Goal: Task Accomplishment & Management: Use online tool/utility

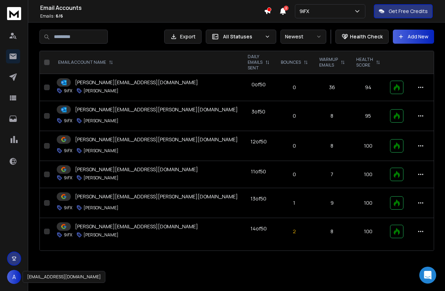
click at [10, 274] on span "A" at bounding box center [14, 277] width 14 height 14
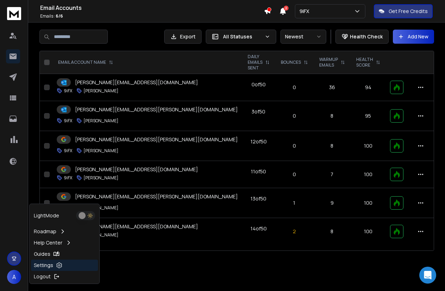
click at [52, 263] on p "Settings" at bounding box center [43, 265] width 19 height 7
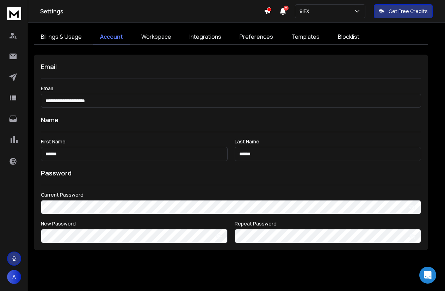
click at [242, 35] on link "Preferences" at bounding box center [256, 37] width 48 height 15
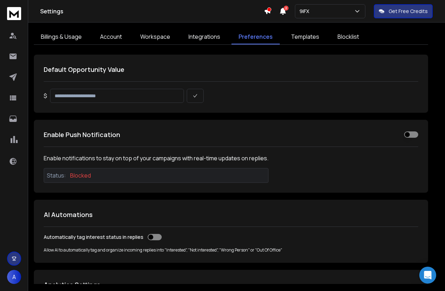
click at [197, 33] on link "Integrations" at bounding box center [204, 37] width 46 height 15
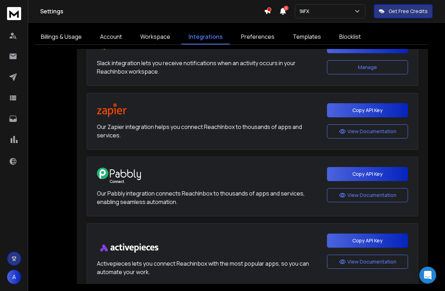
scroll to position [20, 0]
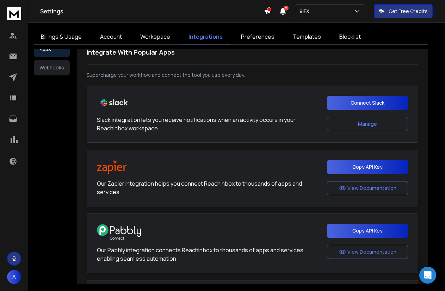
click at [55, 56] on div "Apps Webhooks" at bounding box center [52, 49] width 36 height 14
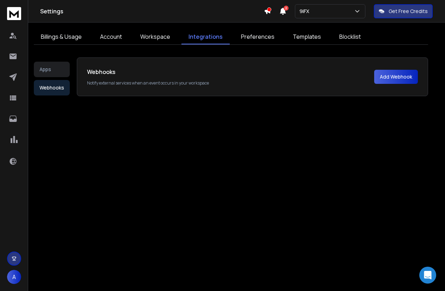
click at [50, 67] on button "Apps" at bounding box center [52, 69] width 36 height 15
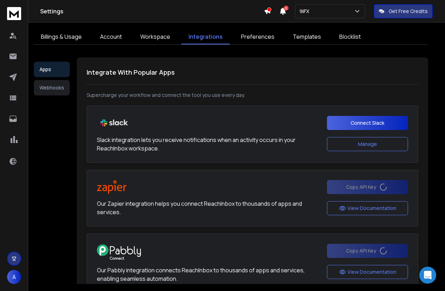
scroll to position [156, 0]
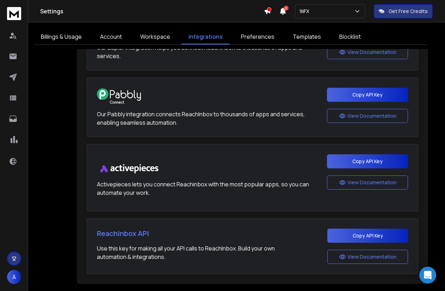
click at [361, 234] on button "Copy API Key" at bounding box center [367, 236] width 81 height 14
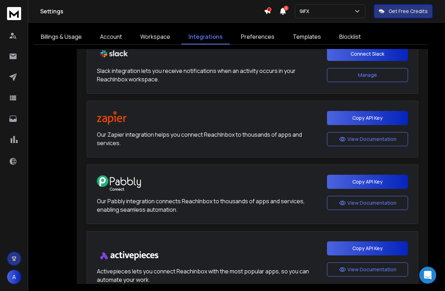
scroll to position [0, 0]
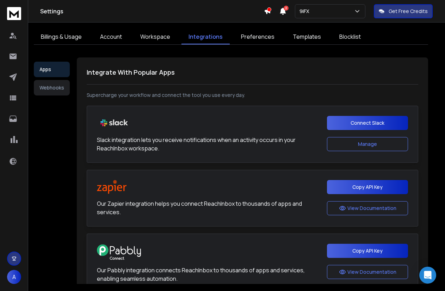
click at [51, 88] on button "Webhooks" at bounding box center [52, 87] width 36 height 15
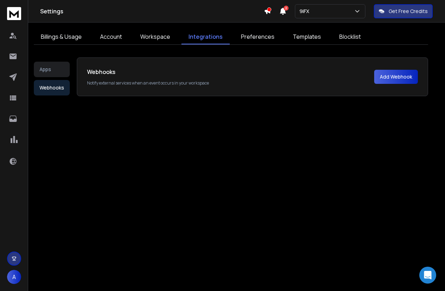
click at [398, 75] on button "Add Webhook" at bounding box center [396, 77] width 44 height 14
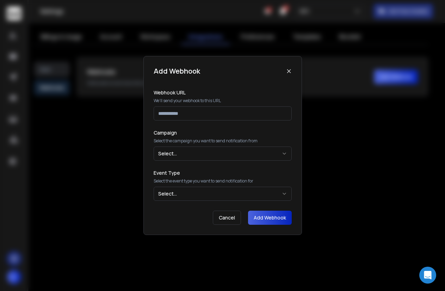
click at [252, 117] on input at bounding box center [223, 113] width 138 height 14
click at [275, 149] on button "Select..." at bounding box center [223, 154] width 138 height 14
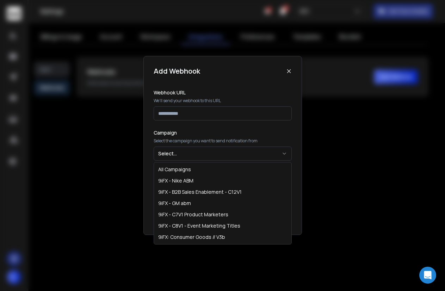
click at [297, 137] on div "**********" at bounding box center [222, 145] width 159 height 179
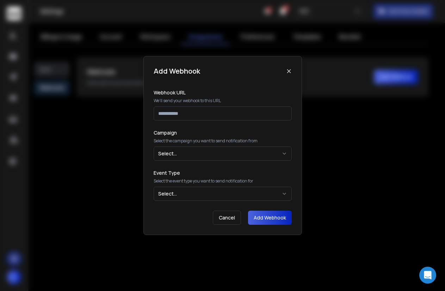
click at [280, 195] on button "Select..." at bounding box center [223, 194] width 138 height 14
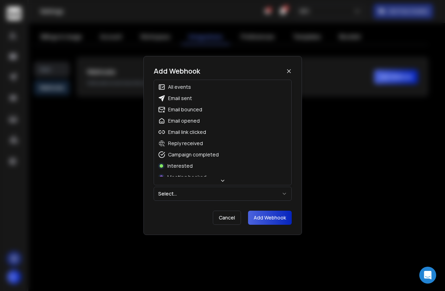
click at [298, 180] on div "**********" at bounding box center [222, 145] width 159 height 179
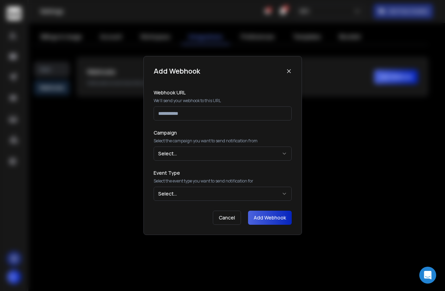
click at [288, 70] on icon at bounding box center [289, 71] width 4 height 4
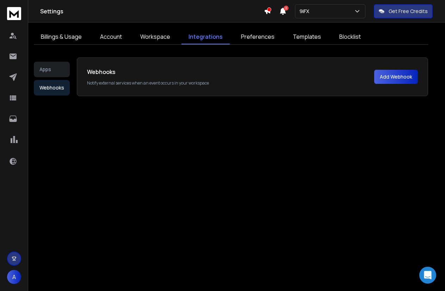
click at [41, 71] on button "Apps" at bounding box center [52, 69] width 36 height 15
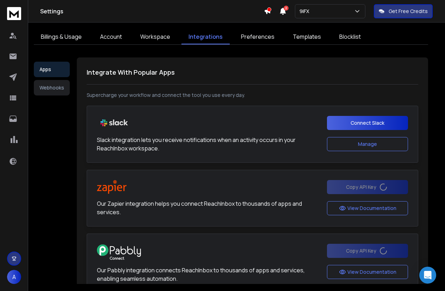
scroll to position [156, 0]
